Goal: Task Accomplishment & Management: Manage account settings

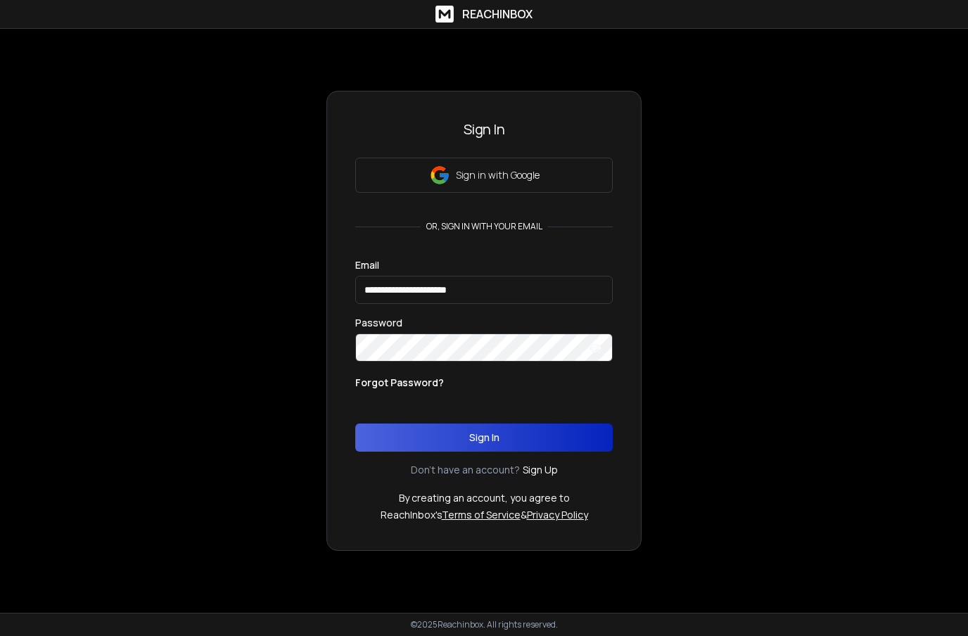
type input "**********"
click at [484, 452] on button "Sign In" at bounding box center [483, 437] width 257 height 28
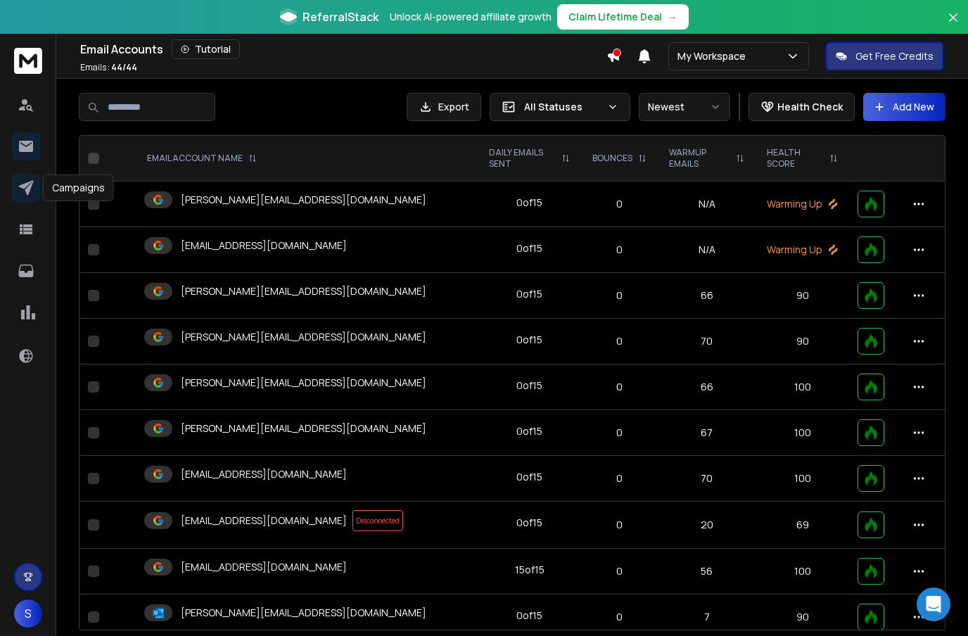
click at [28, 193] on icon at bounding box center [25, 188] width 15 height 15
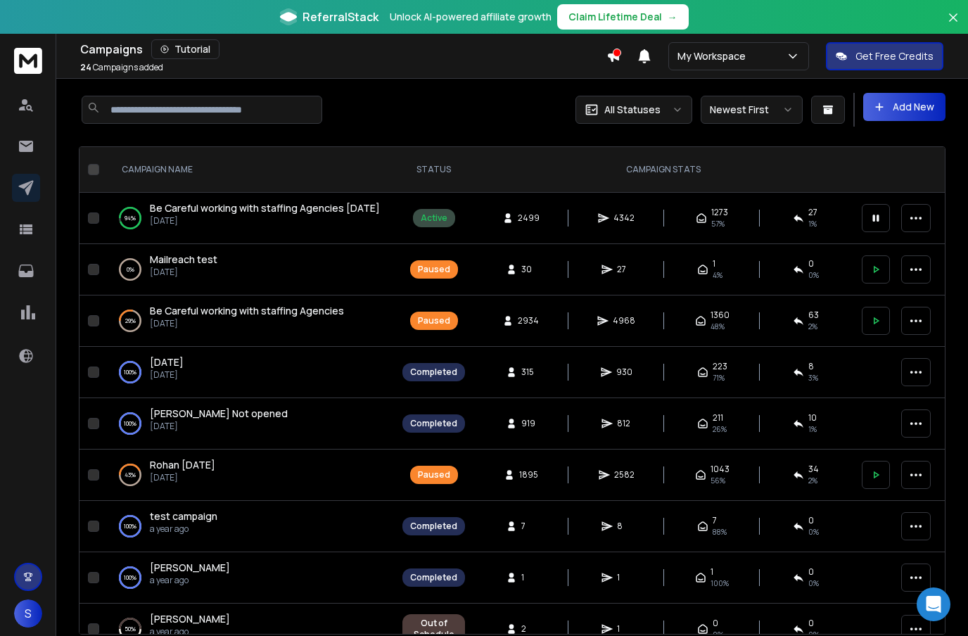
click at [220, 216] on p "[DATE]" at bounding box center [265, 220] width 230 height 11
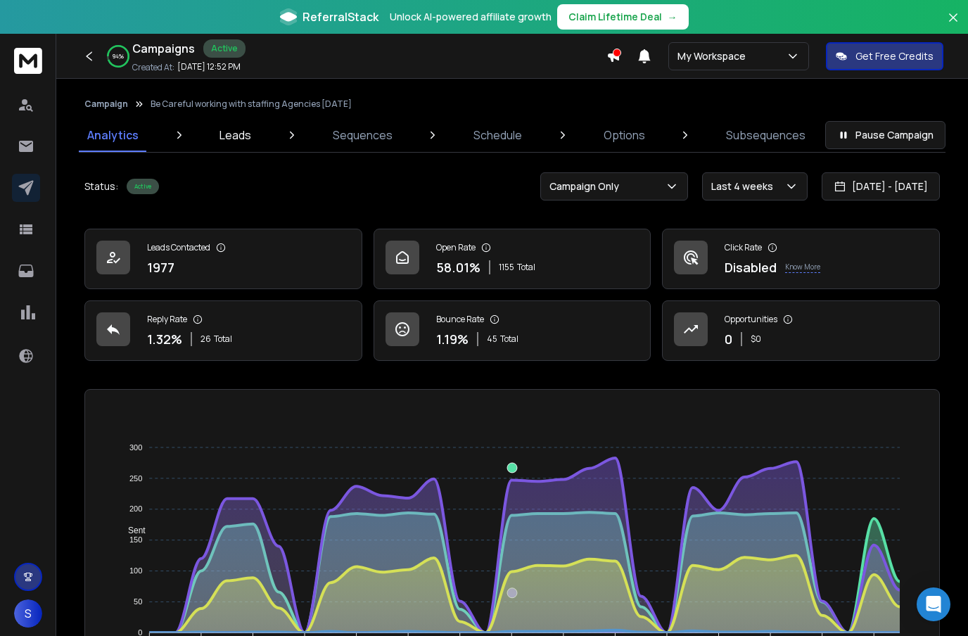
click at [253, 138] on link "Leads" at bounding box center [235, 135] width 49 height 34
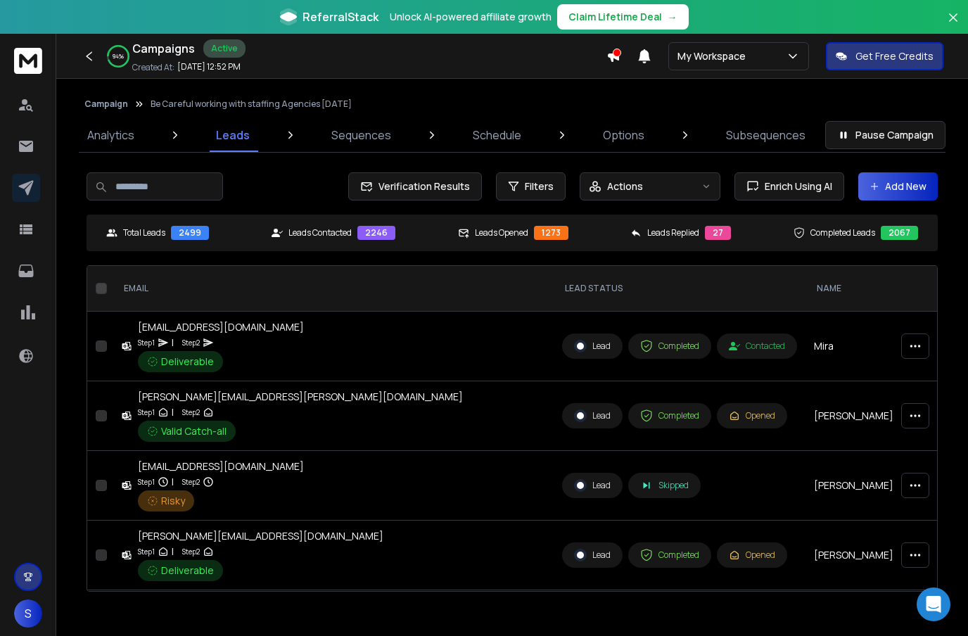
click at [158, 186] on input at bounding box center [155, 186] width 136 height 28
type input "**********"
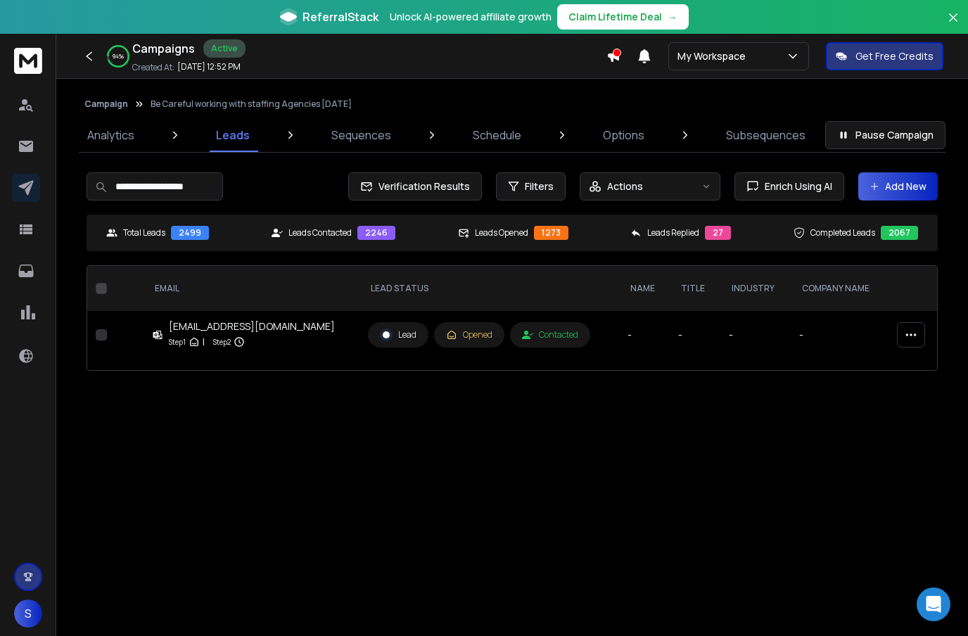
click at [446, 338] on div "Opened" at bounding box center [469, 334] width 46 height 11
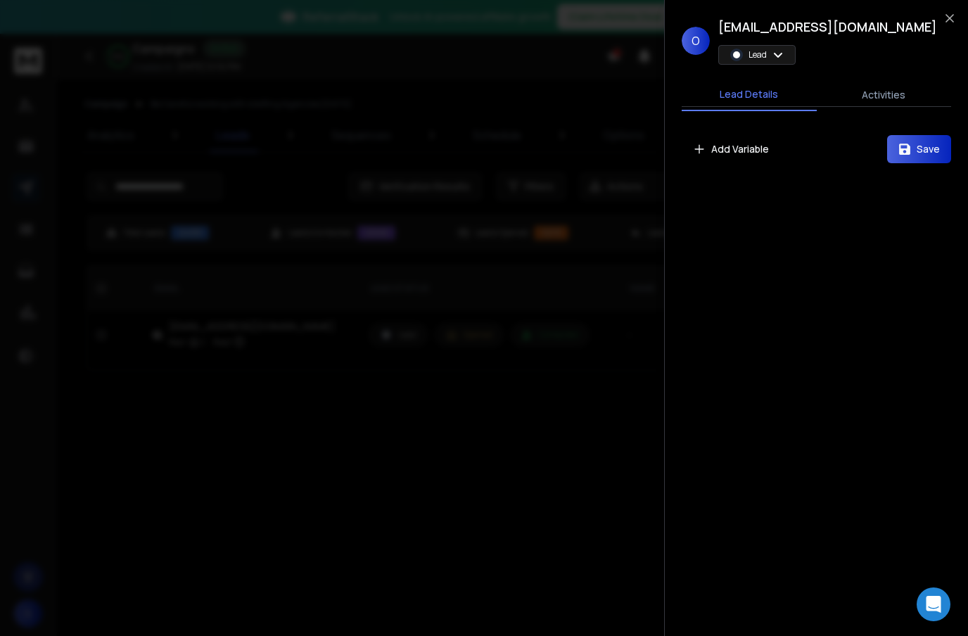
click at [914, 98] on button "Activities" at bounding box center [884, 94] width 135 height 31
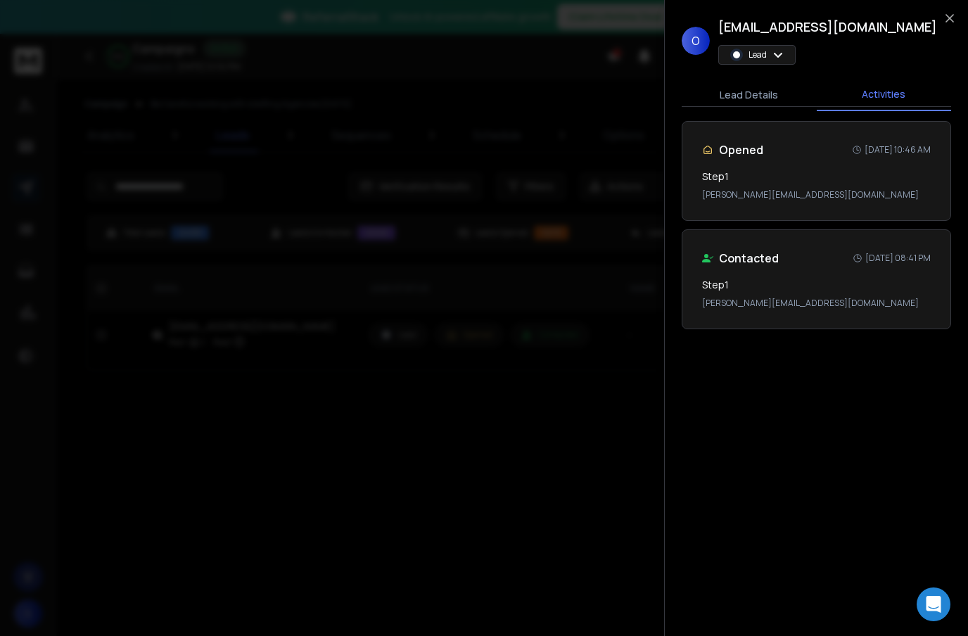
click at [245, 284] on div at bounding box center [484, 318] width 968 height 636
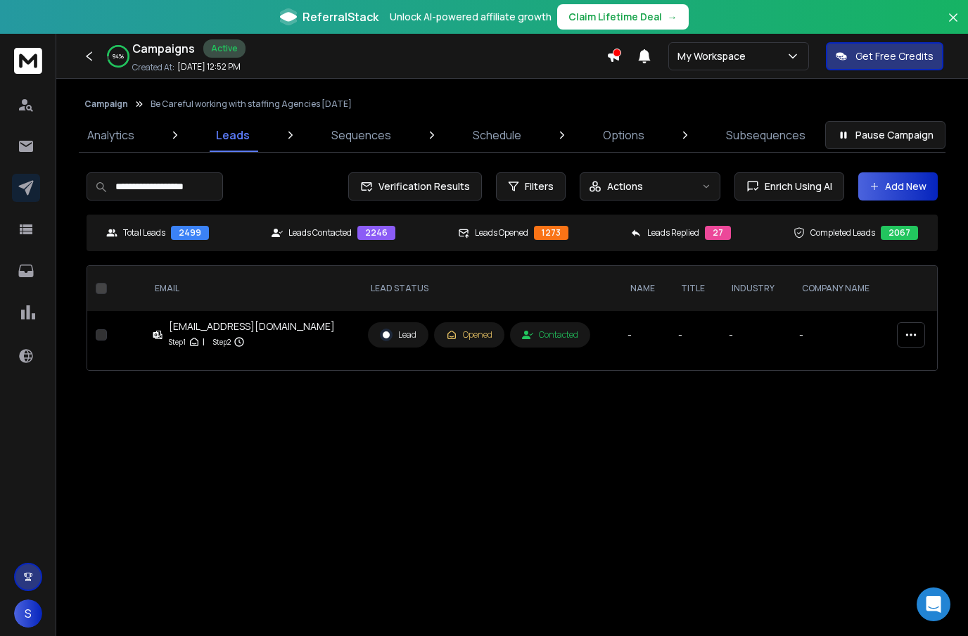
click at [851, 128] on button "Pause Campaign" at bounding box center [885, 135] width 120 height 28
click at [94, 59] on icon at bounding box center [89, 56] width 13 height 13
